Goal: Task Accomplishment & Management: Use online tool/utility

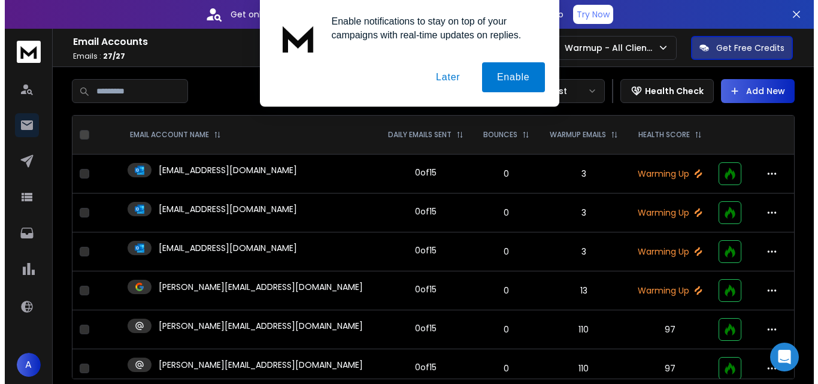
scroll to position [836, 0]
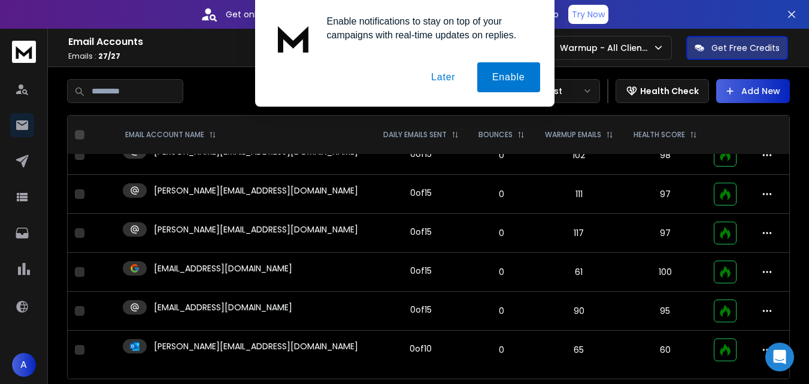
click at [556, 351] on td "65" at bounding box center [579, 349] width 89 height 39
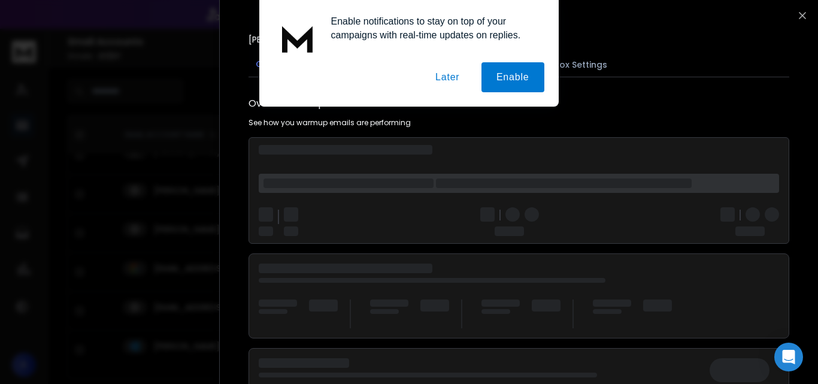
click at [459, 74] on button "Later" at bounding box center [447, 77] width 54 height 30
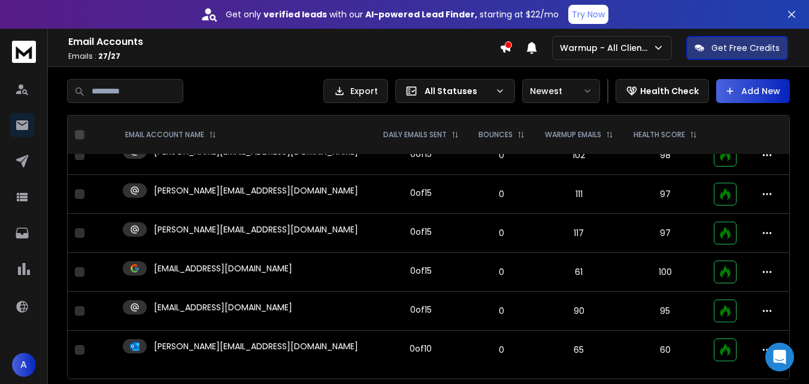
click at [623, 353] on td "60" at bounding box center [665, 349] width 84 height 39
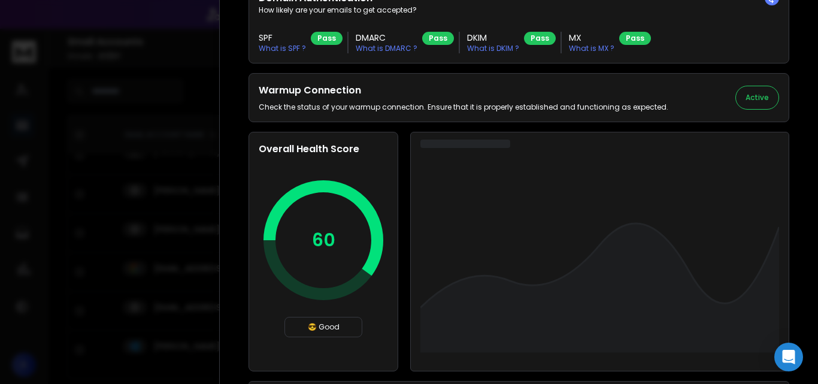
scroll to position [234, 0]
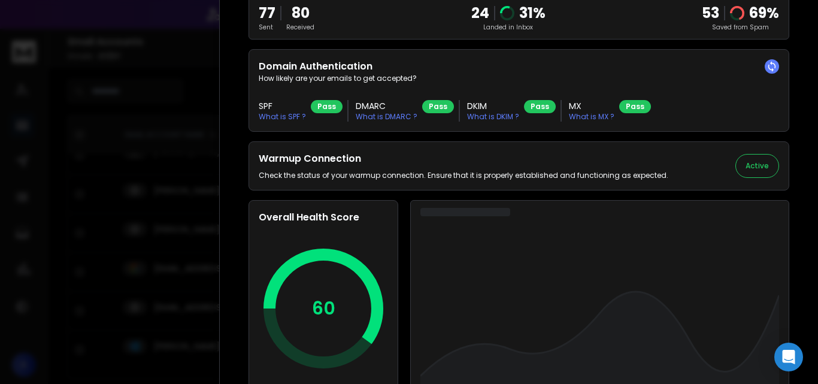
click at [174, 217] on div at bounding box center [409, 192] width 818 height 384
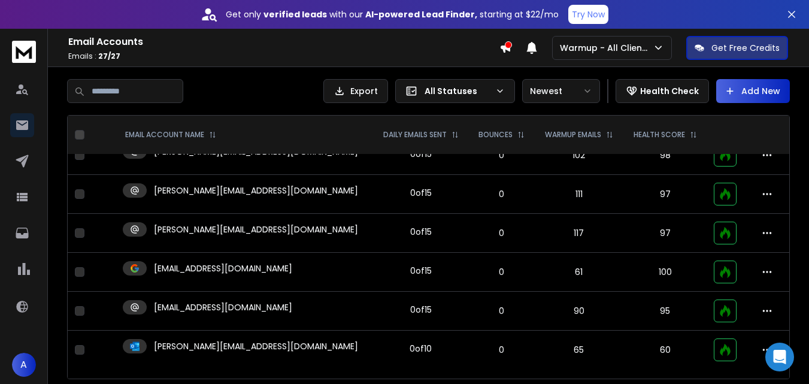
click at [332, 53] on p "Emails : 27 / 27" at bounding box center [283, 56] width 431 height 10
click at [576, 346] on td "65" at bounding box center [579, 349] width 89 height 39
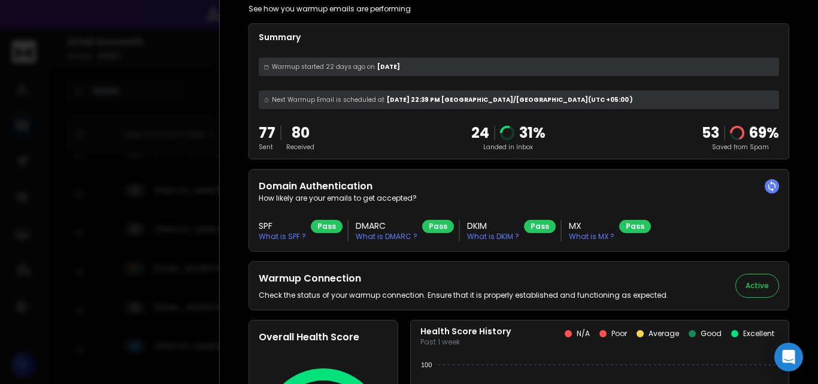
scroll to position [0, 0]
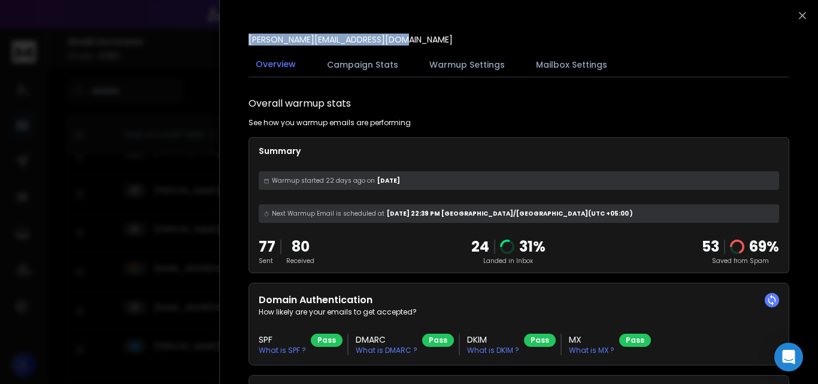
copy p "[PERSON_NAME][EMAIL_ADDRESS][DOMAIN_NAME]"
drag, startPoint x: 414, startPoint y: 37, endPoint x: 244, endPoint y: 40, distance: 169.5
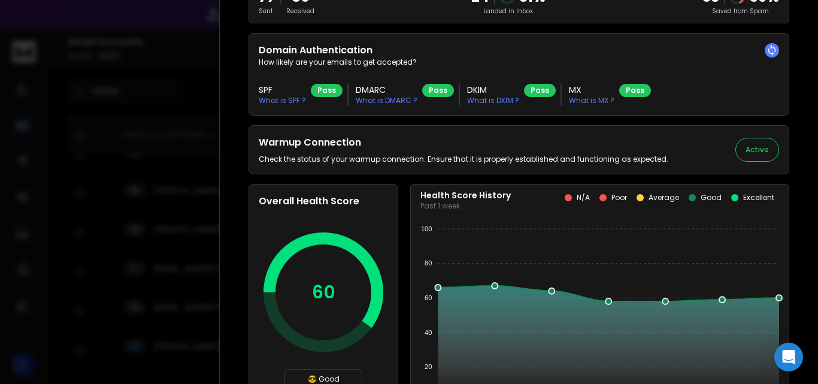
scroll to position [180, 0]
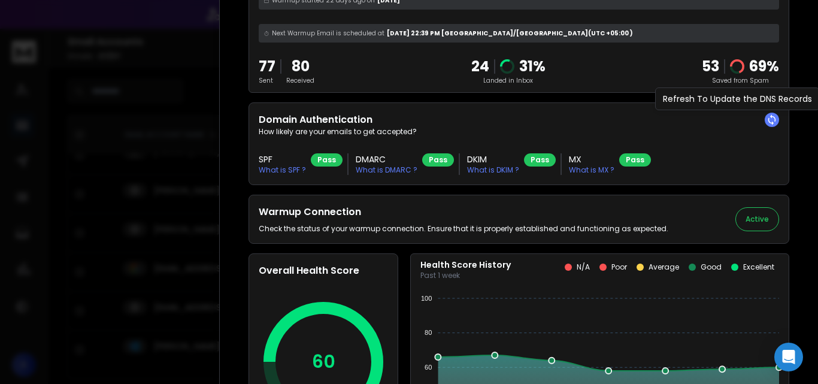
click at [766, 117] on icon at bounding box center [772, 120] width 12 height 12
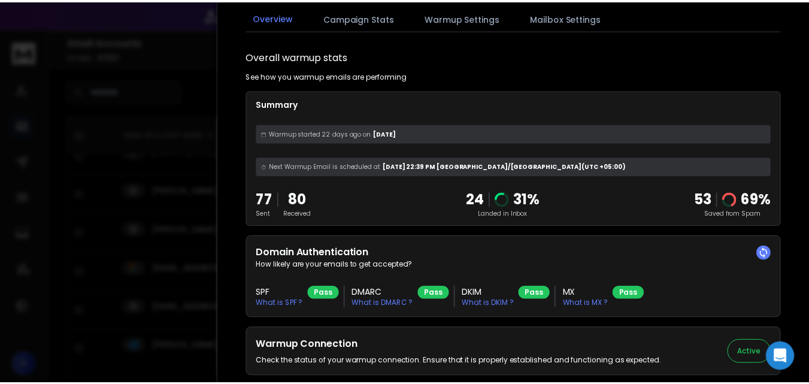
scroll to position [0, 0]
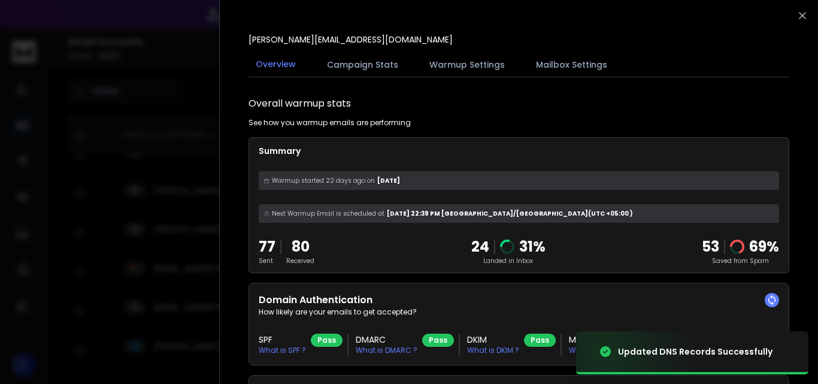
click at [150, 182] on div at bounding box center [409, 192] width 818 height 384
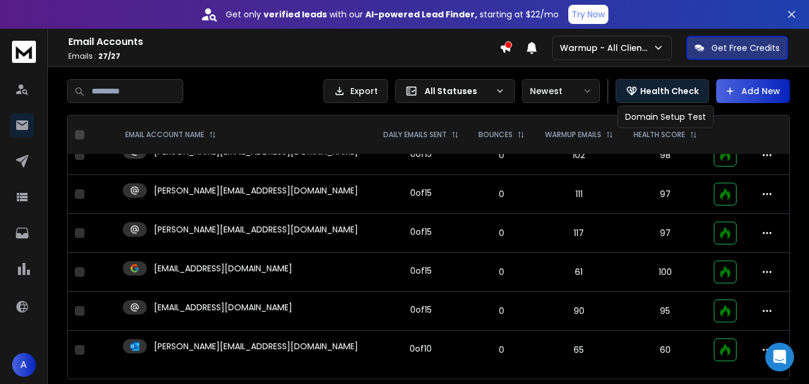
click at [656, 98] on button "Health Check" at bounding box center [661, 91] width 93 height 24
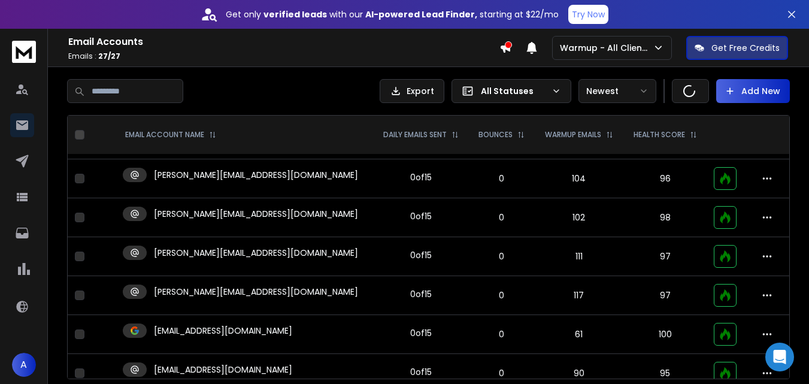
scroll to position [836, 0]
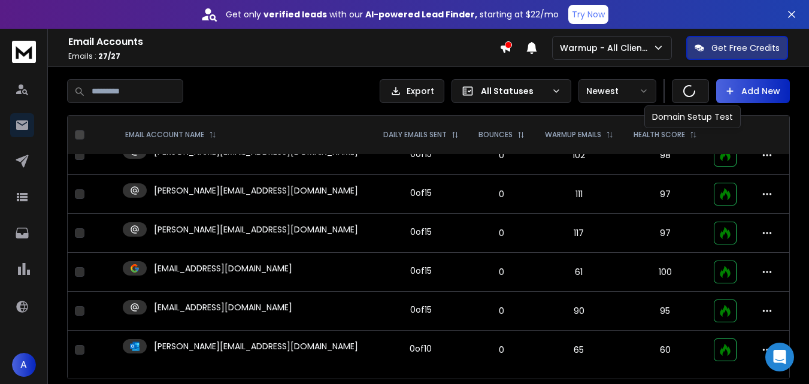
click at [367, 42] on h1 "Email Accounts" at bounding box center [283, 42] width 431 height 14
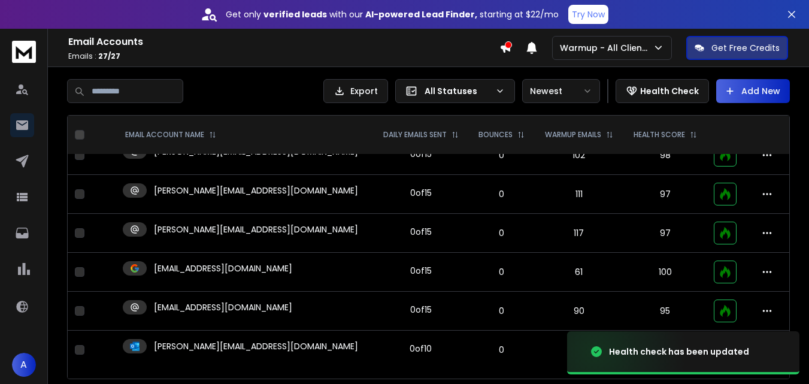
click at [367, 42] on h1 "Email Accounts" at bounding box center [283, 42] width 431 height 14
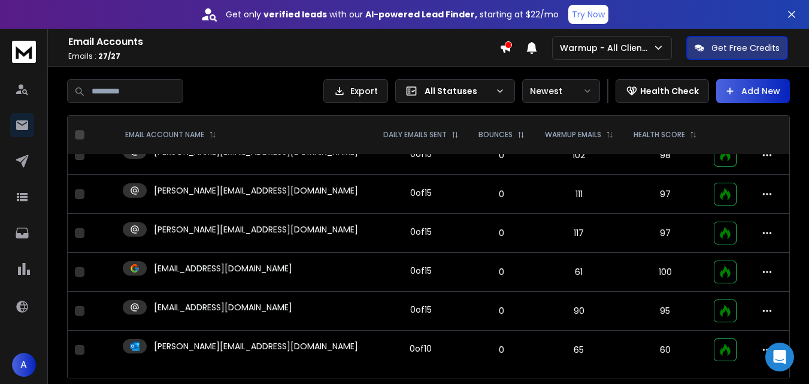
click at [367, 42] on h1 "Email Accounts" at bounding box center [283, 42] width 431 height 14
click at [793, 16] on icon at bounding box center [791, 14] width 7 height 7
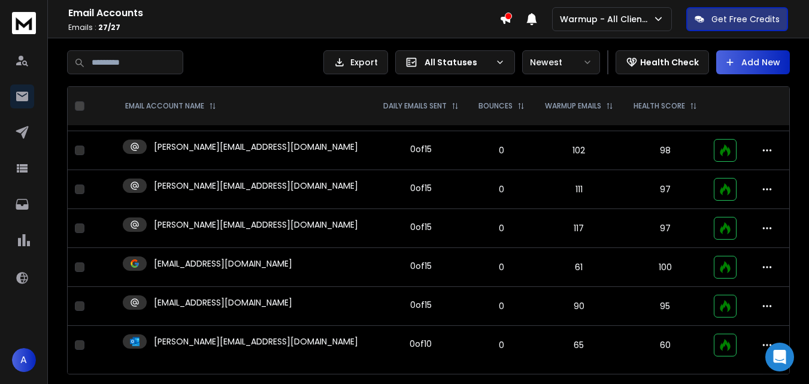
scroll to position [812, 0]
click at [400, 20] on h1 "Email Accounts" at bounding box center [283, 13] width 431 height 14
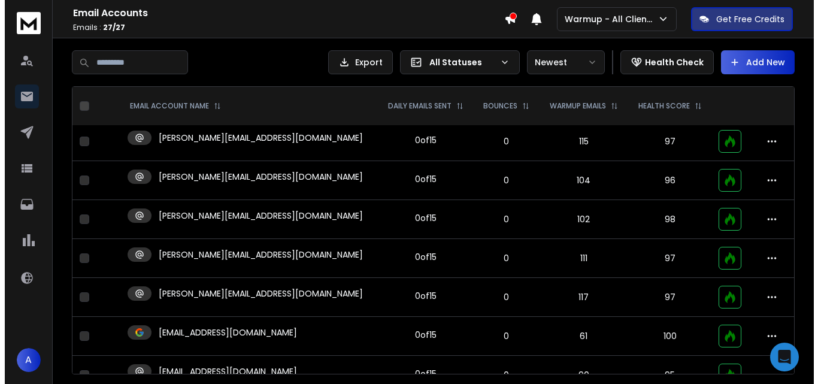
scroll to position [812, 0]
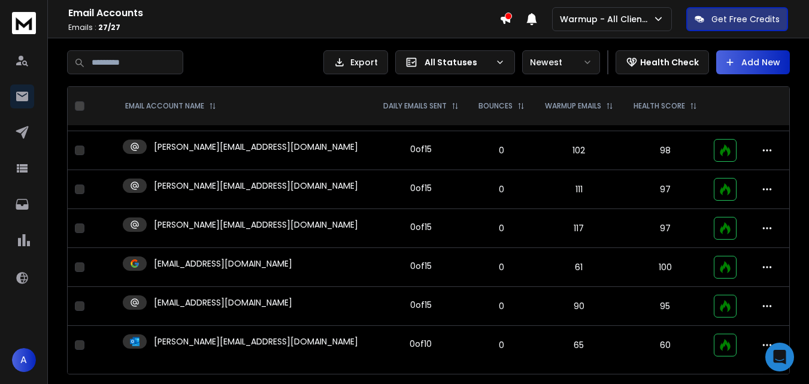
click at [623, 348] on td "60" at bounding box center [665, 345] width 84 height 39
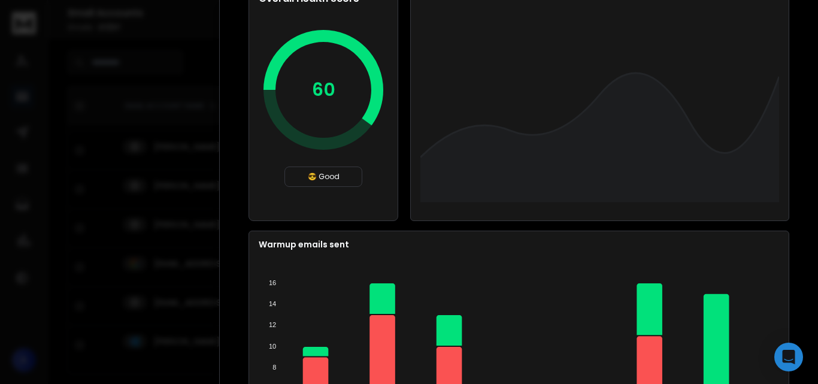
scroll to position [560, 0]
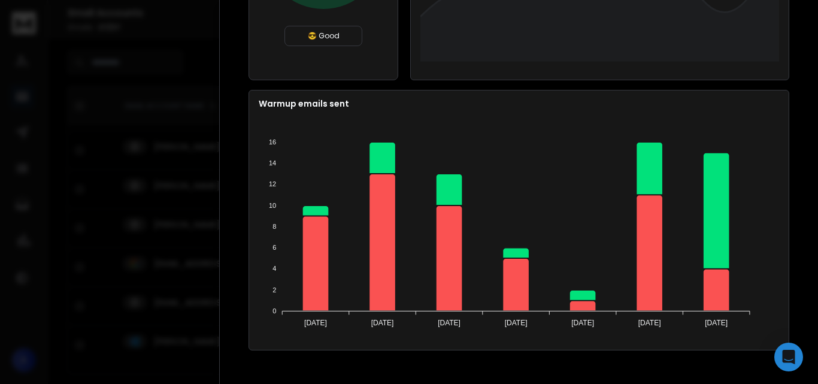
click at [144, 140] on div at bounding box center [409, 192] width 818 height 384
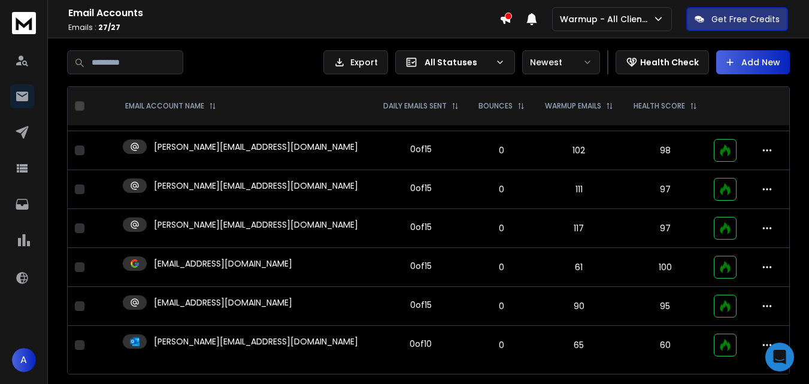
click at [666, 352] on td "60" at bounding box center [665, 345] width 84 height 39
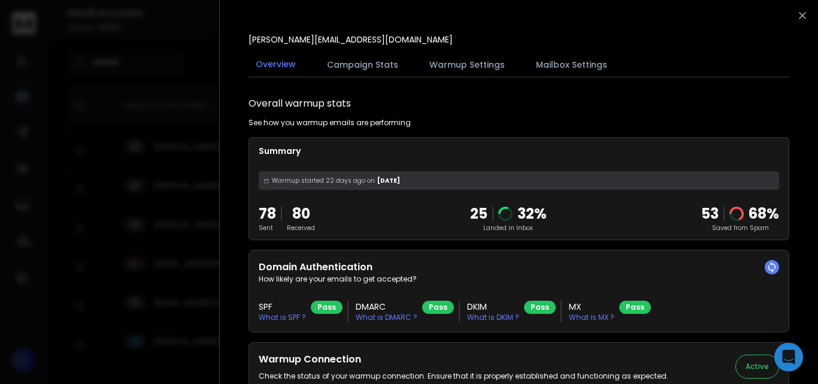
drag, startPoint x: 54, startPoint y: 180, endPoint x: 71, endPoint y: 186, distance: 17.8
click at [56, 180] on div at bounding box center [409, 192] width 818 height 384
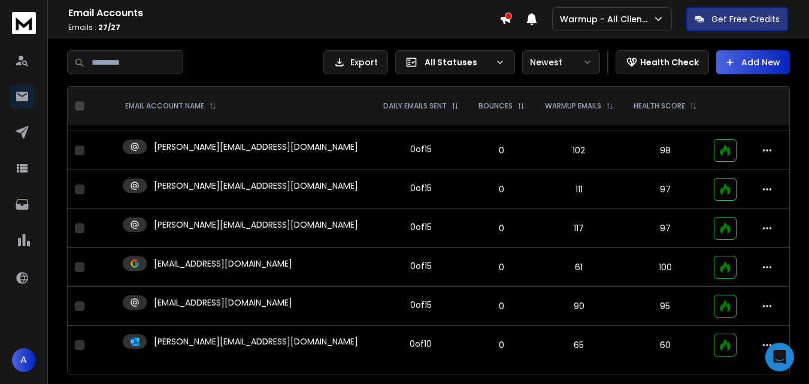
click at [373, 299] on td "0 of 15" at bounding box center [421, 302] width 96 height 31
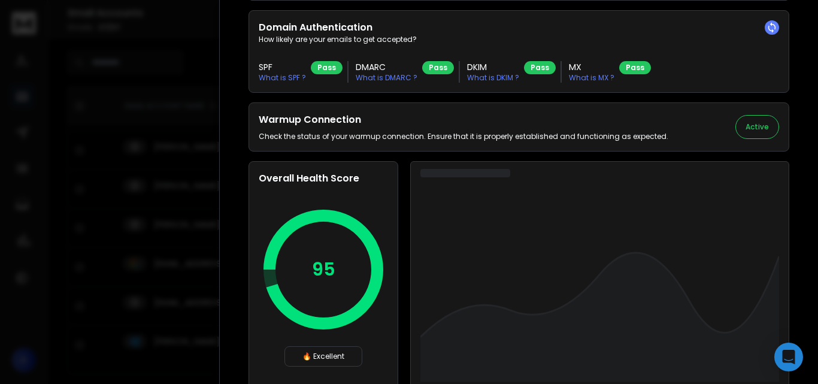
scroll to position [0, 0]
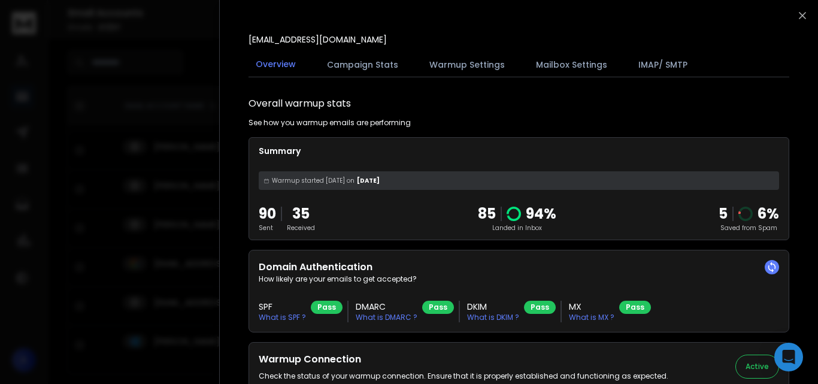
click at [194, 187] on div at bounding box center [409, 192] width 818 height 384
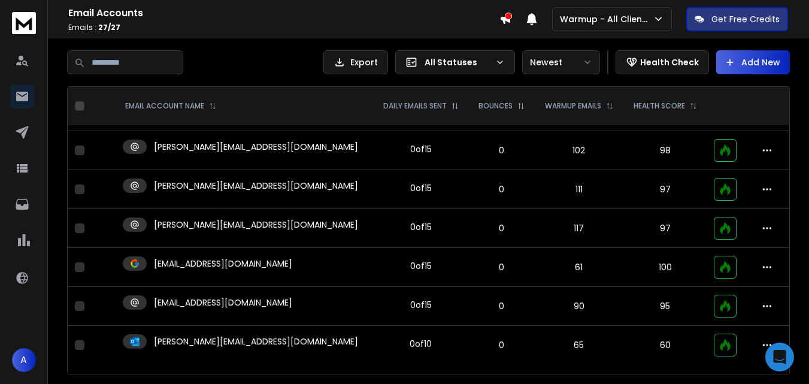
click at [648, 292] on td "95" at bounding box center [665, 306] width 84 height 39
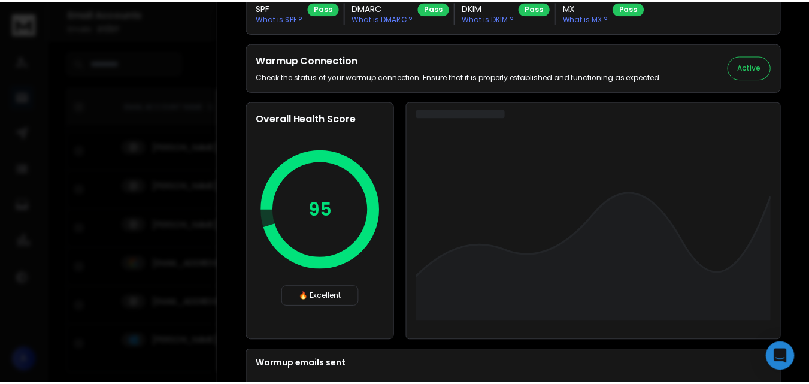
scroll to position [560, 0]
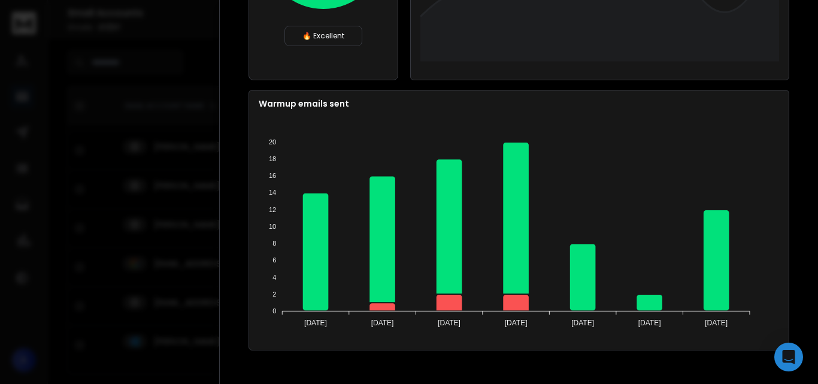
click at [169, 166] on div at bounding box center [409, 192] width 818 height 384
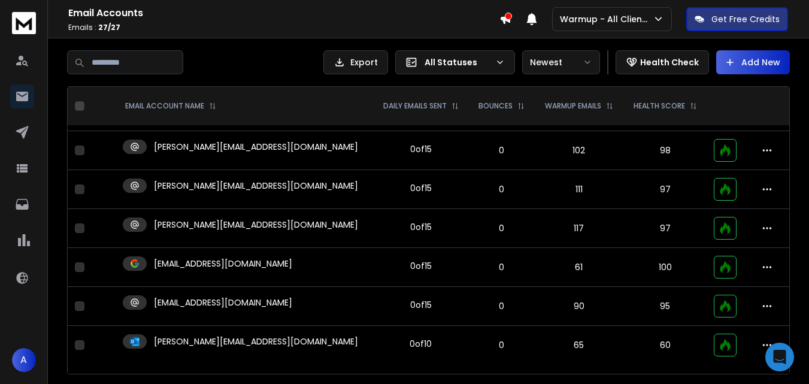
click at [405, 23] on p "Emails : 27 / 27" at bounding box center [283, 28] width 431 height 10
